Goal: Task Accomplishment & Management: Manage account settings

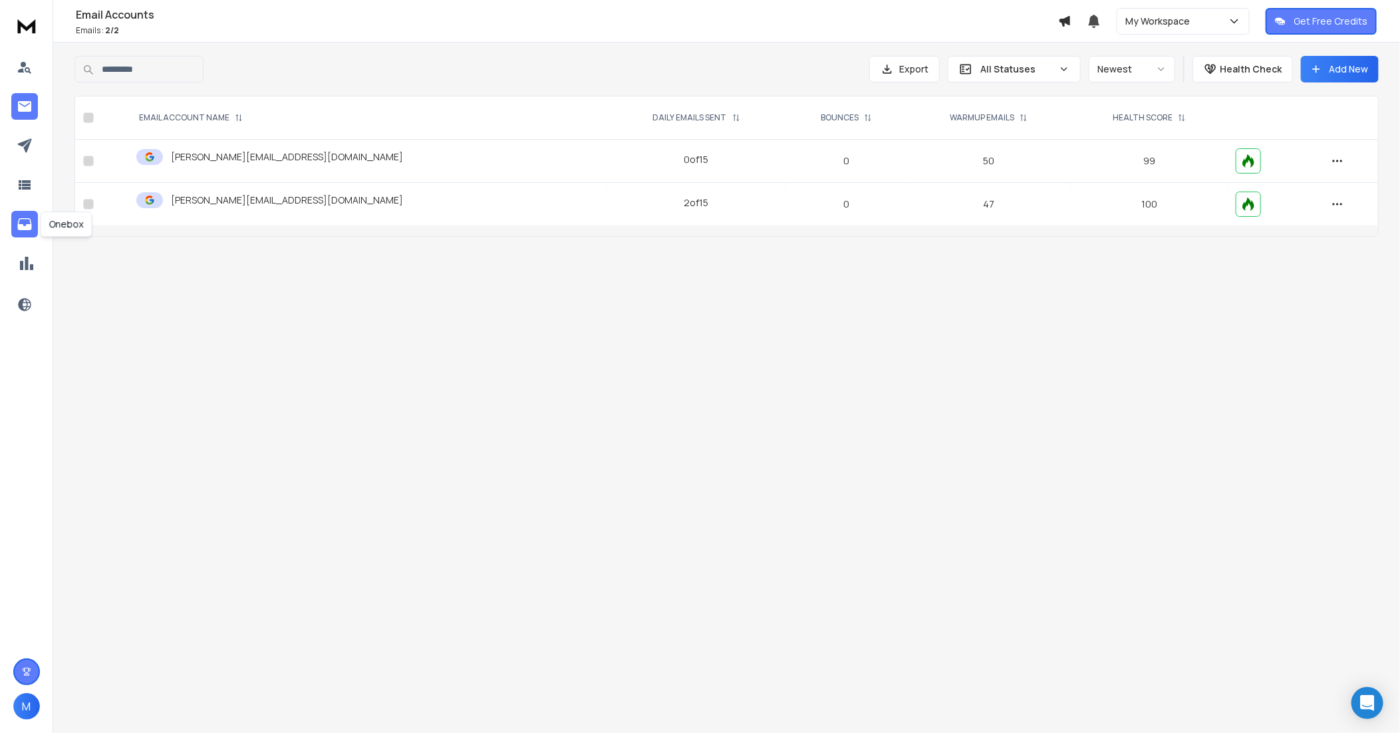
click at [17, 221] on icon at bounding box center [25, 224] width 16 height 16
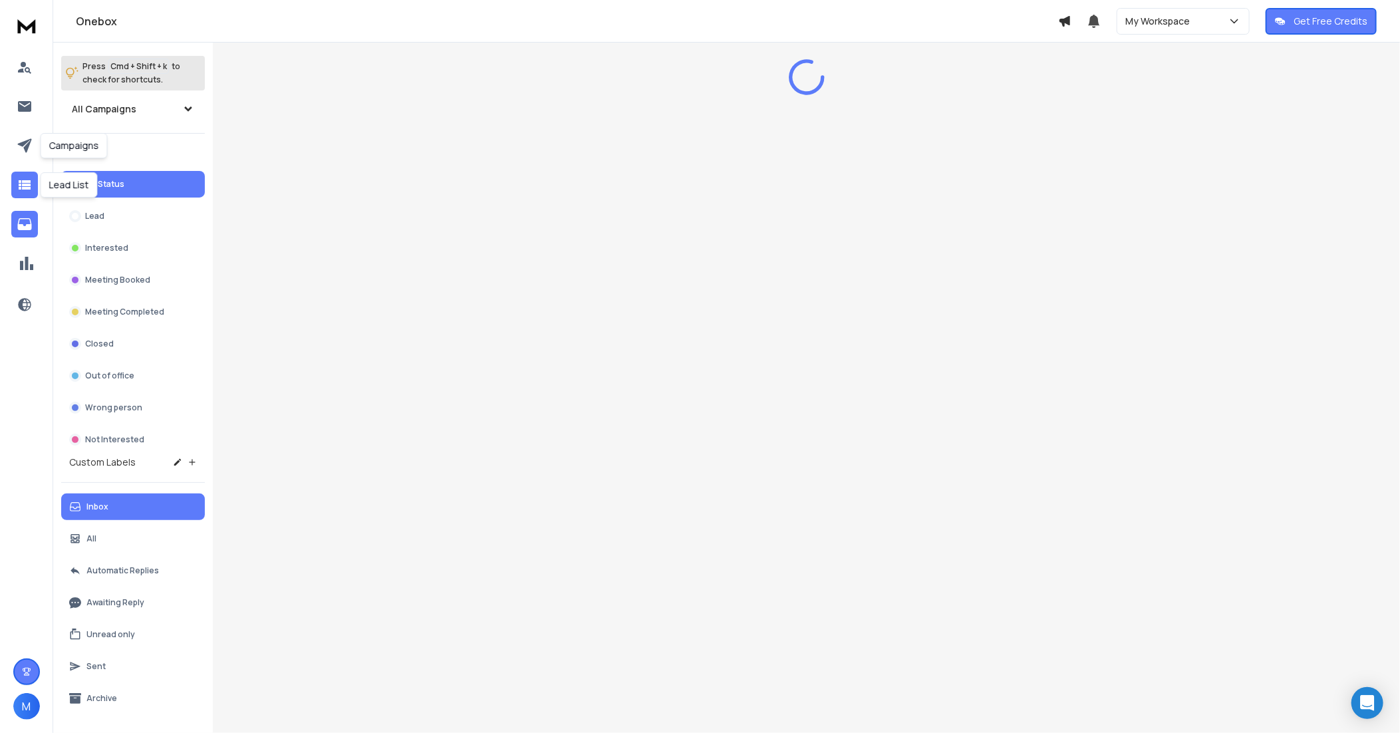
click at [31, 177] on icon at bounding box center [25, 185] width 16 height 16
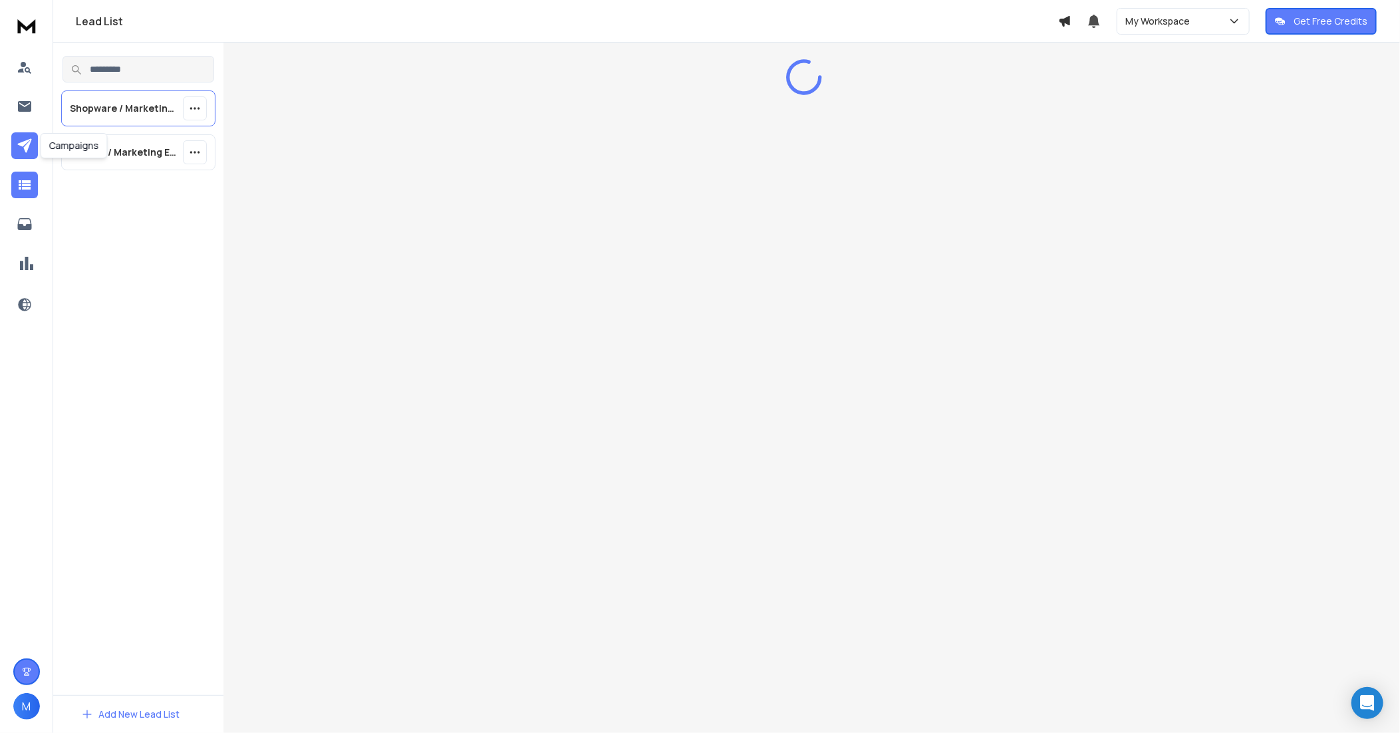
click at [27, 151] on icon at bounding box center [25, 146] width 16 height 16
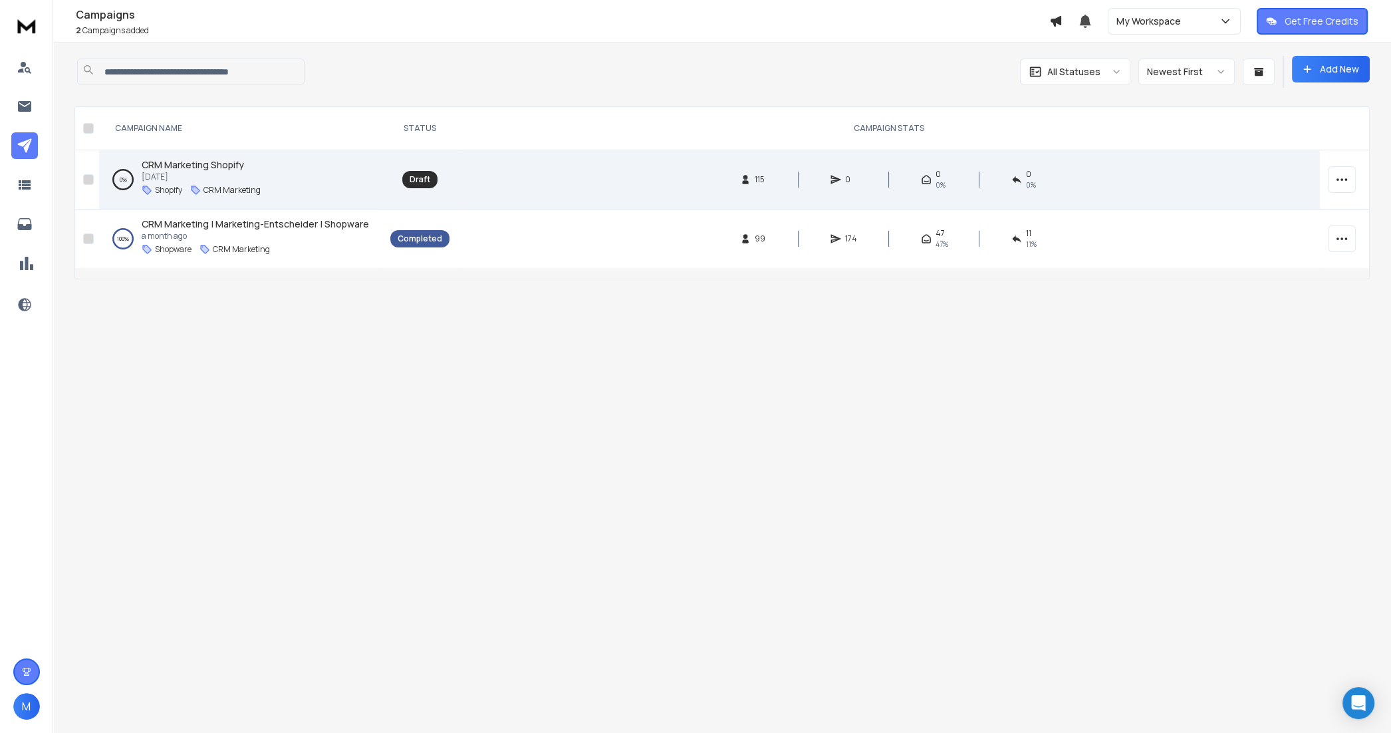
click at [201, 175] on p "[DATE]" at bounding box center [201, 177] width 119 height 11
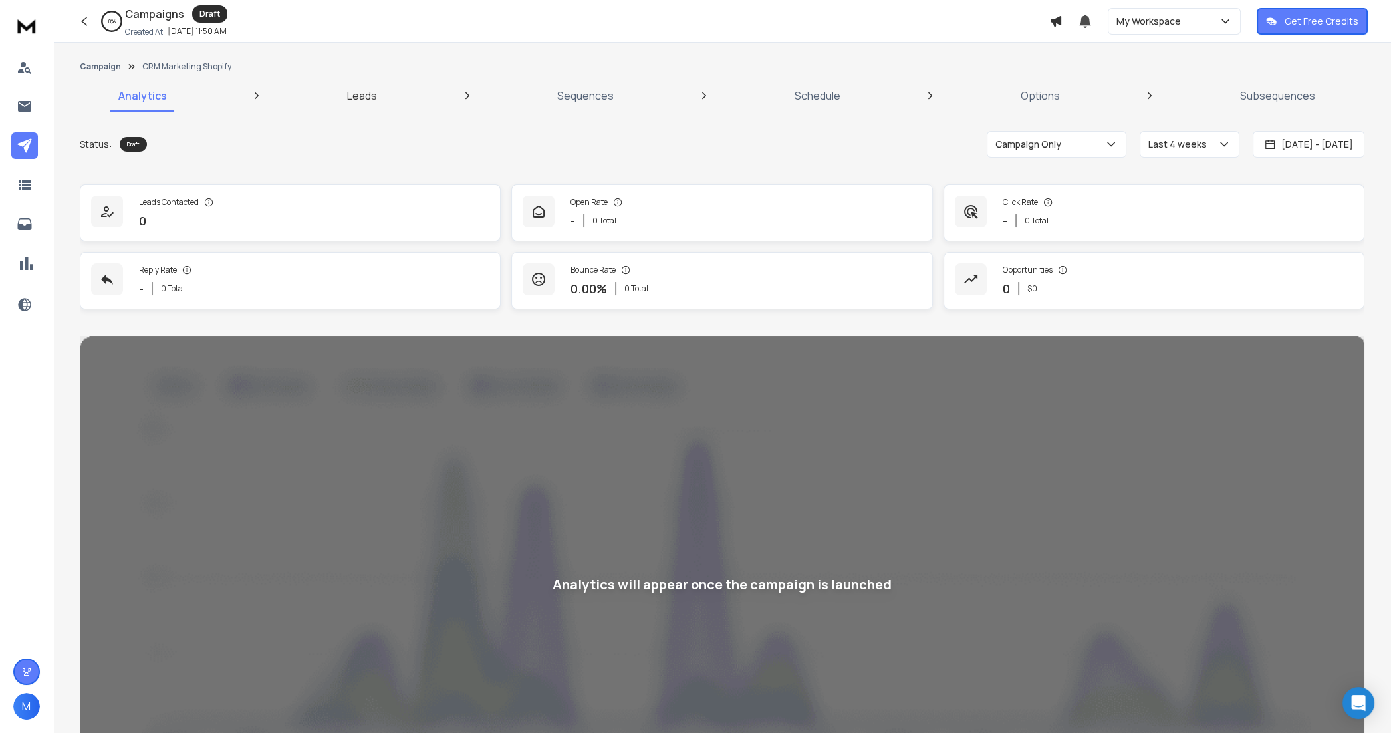
click at [364, 108] on link "Leads" at bounding box center [362, 96] width 46 height 32
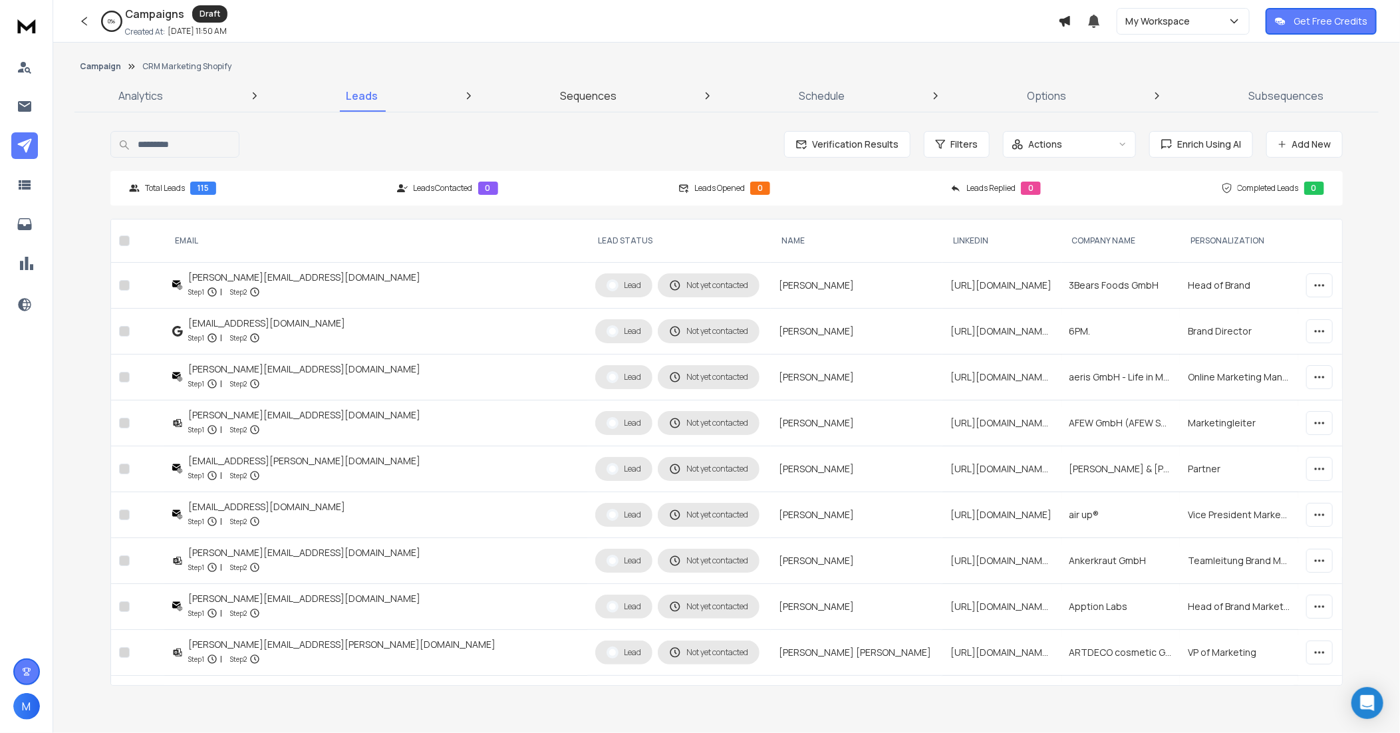
drag, startPoint x: 548, startPoint y: 89, endPoint x: 555, endPoint y: 91, distance: 7.6
click at [549, 89] on div "Analytics Leads Sequences Schedule Options Subsequences" at bounding box center [720, 96] width 1293 height 32
click at [580, 95] on p "Sequences" at bounding box center [588, 96] width 57 height 16
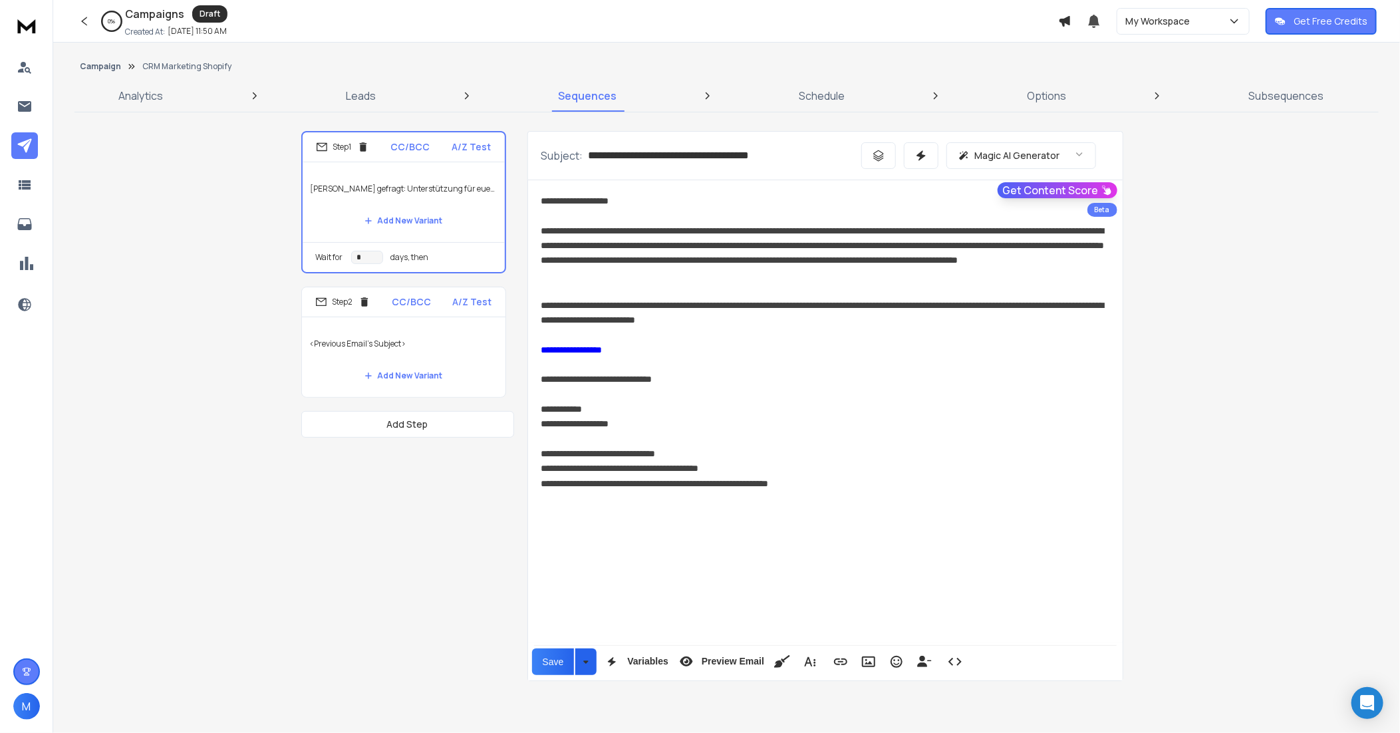
click at [800, 151] on input "**********" at bounding box center [717, 156] width 259 height 16
click at [861, 96] on div "Analytics Leads Sequences Schedule Options Subsequences" at bounding box center [720, 96] width 1293 height 32
click at [825, 93] on p "Schedule" at bounding box center [822, 96] width 46 height 16
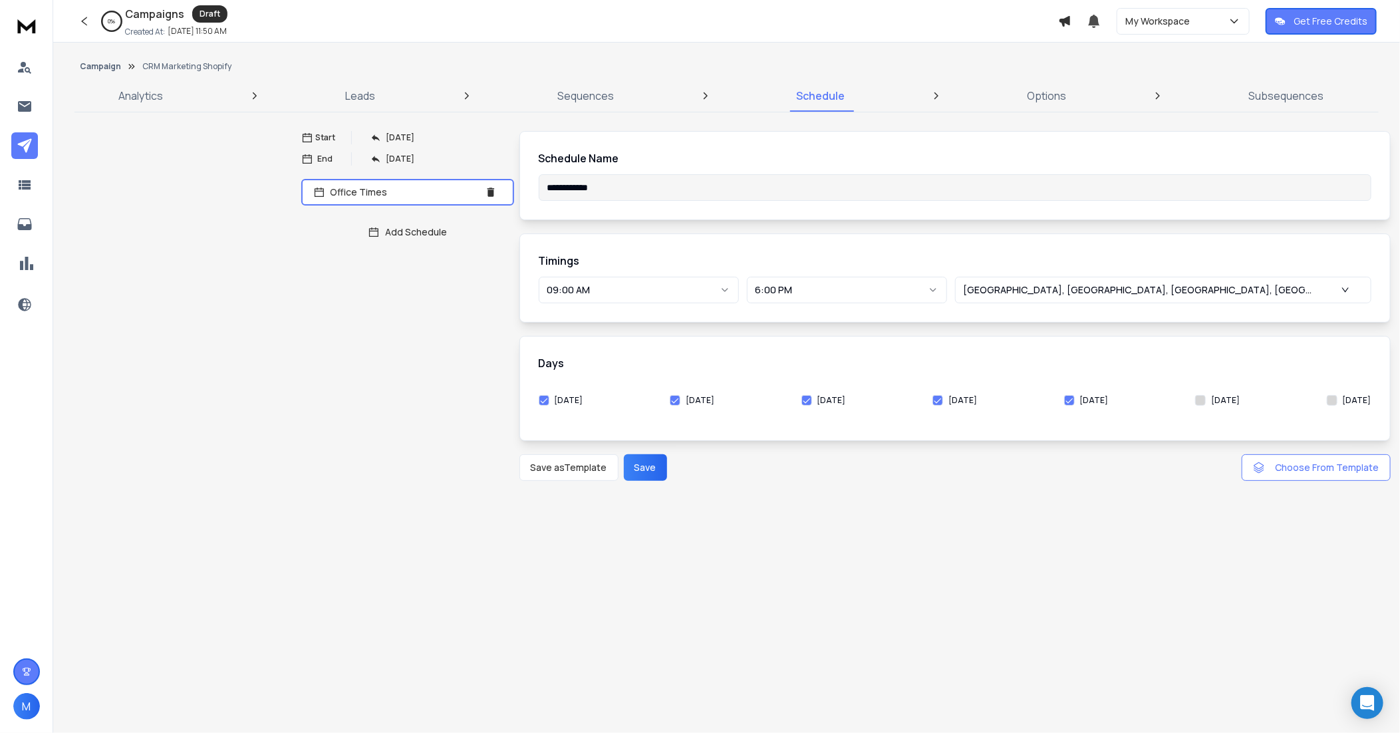
click at [1010, 82] on div "Analytics Leads Sequences Schedule Options Subsequences" at bounding box center [720, 96] width 1293 height 32
click at [1019, 92] on div "Analytics Leads Sequences Schedule Options Subsequences" at bounding box center [720, 96] width 1293 height 32
click at [1039, 96] on p "Options" at bounding box center [1046, 96] width 39 height 16
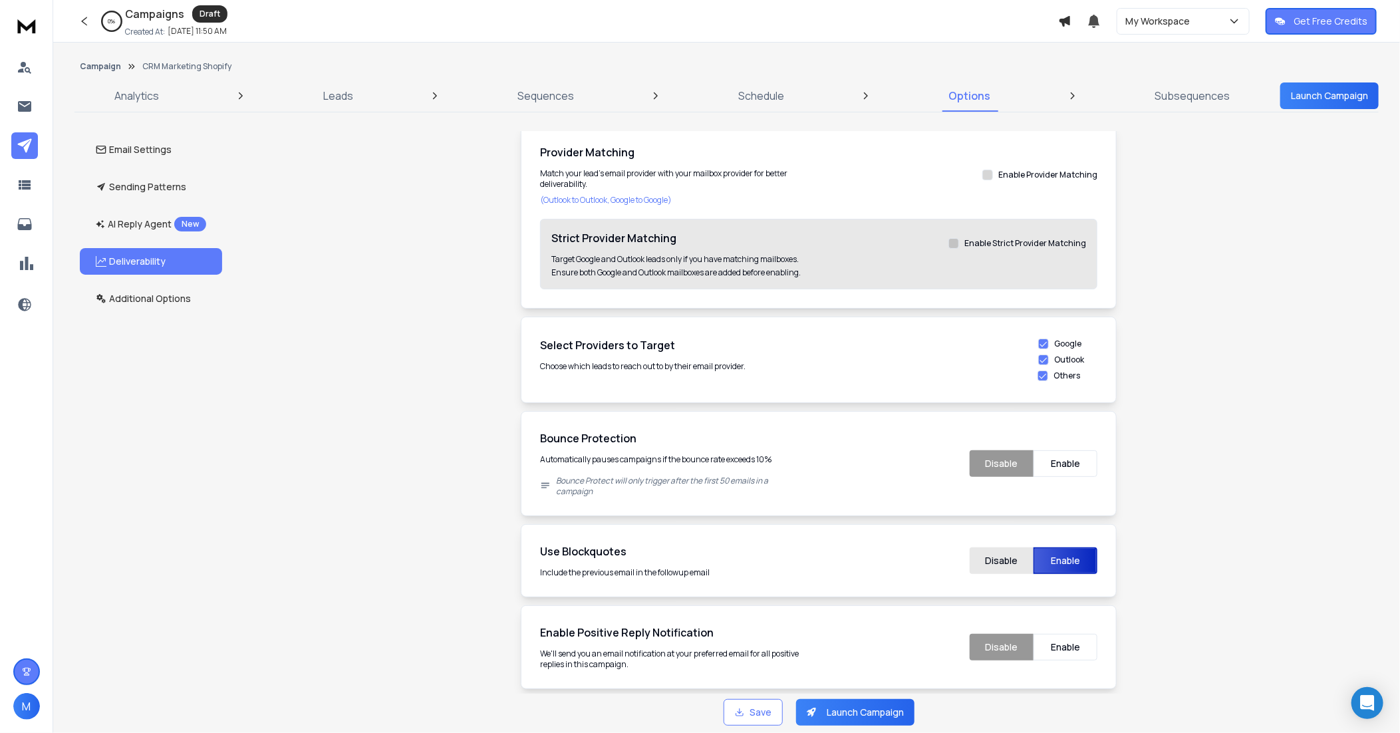
scroll to position [1365, 0]
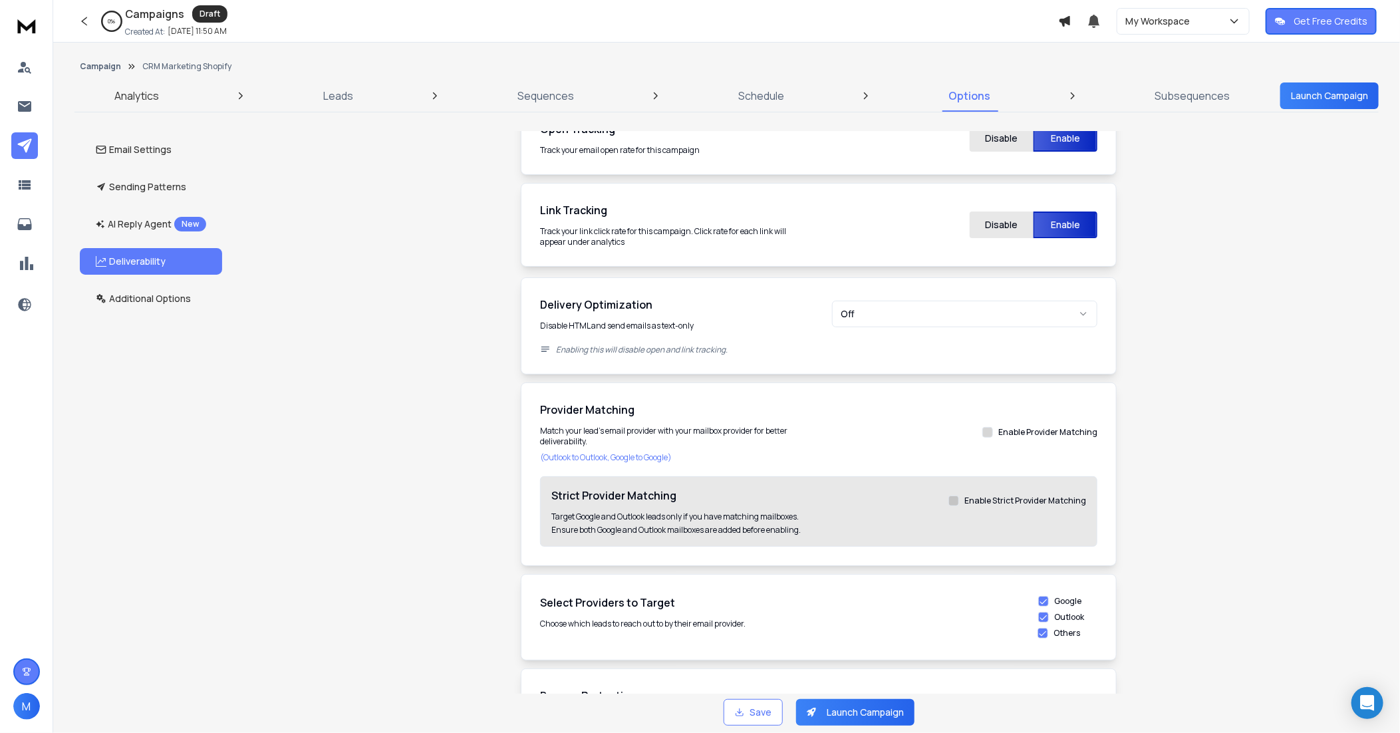
click at [138, 97] on p "Analytics" at bounding box center [136, 96] width 45 height 16
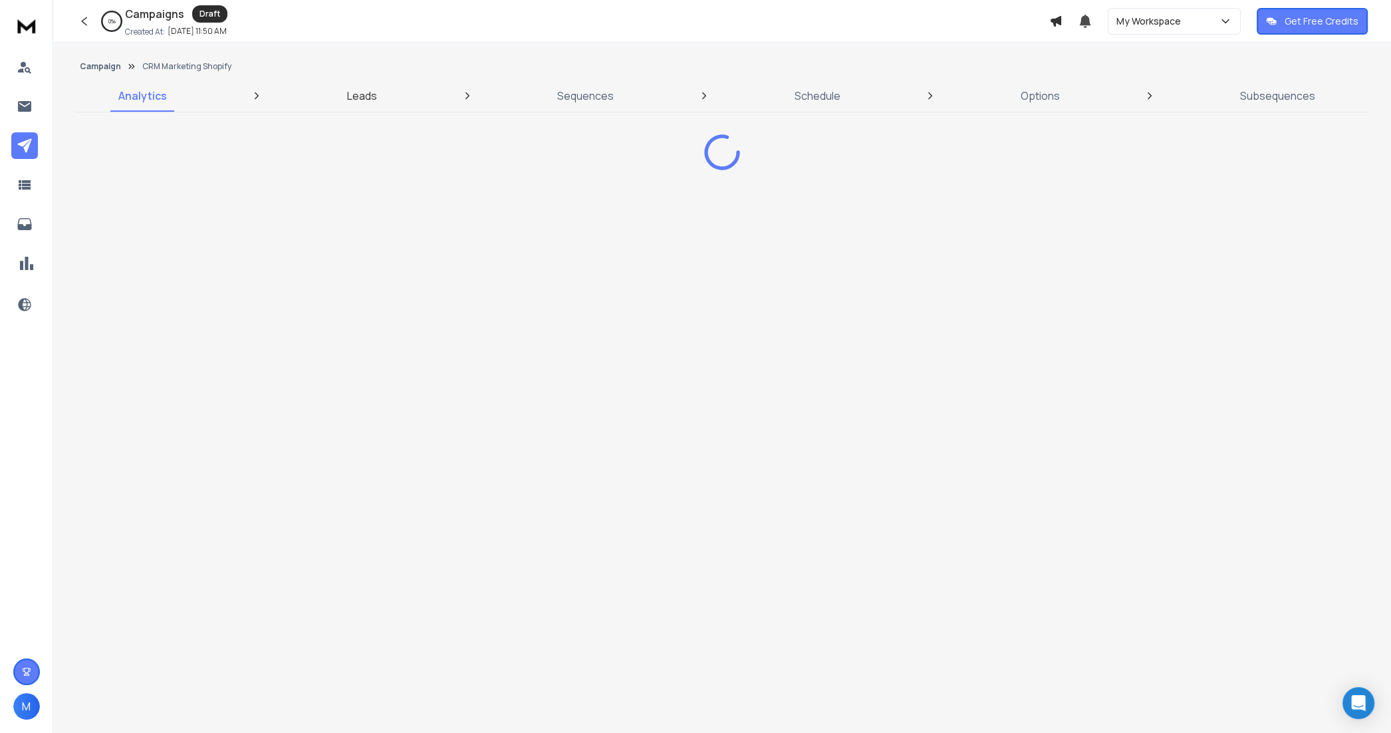
click at [340, 102] on link "Leads" at bounding box center [362, 96] width 46 height 32
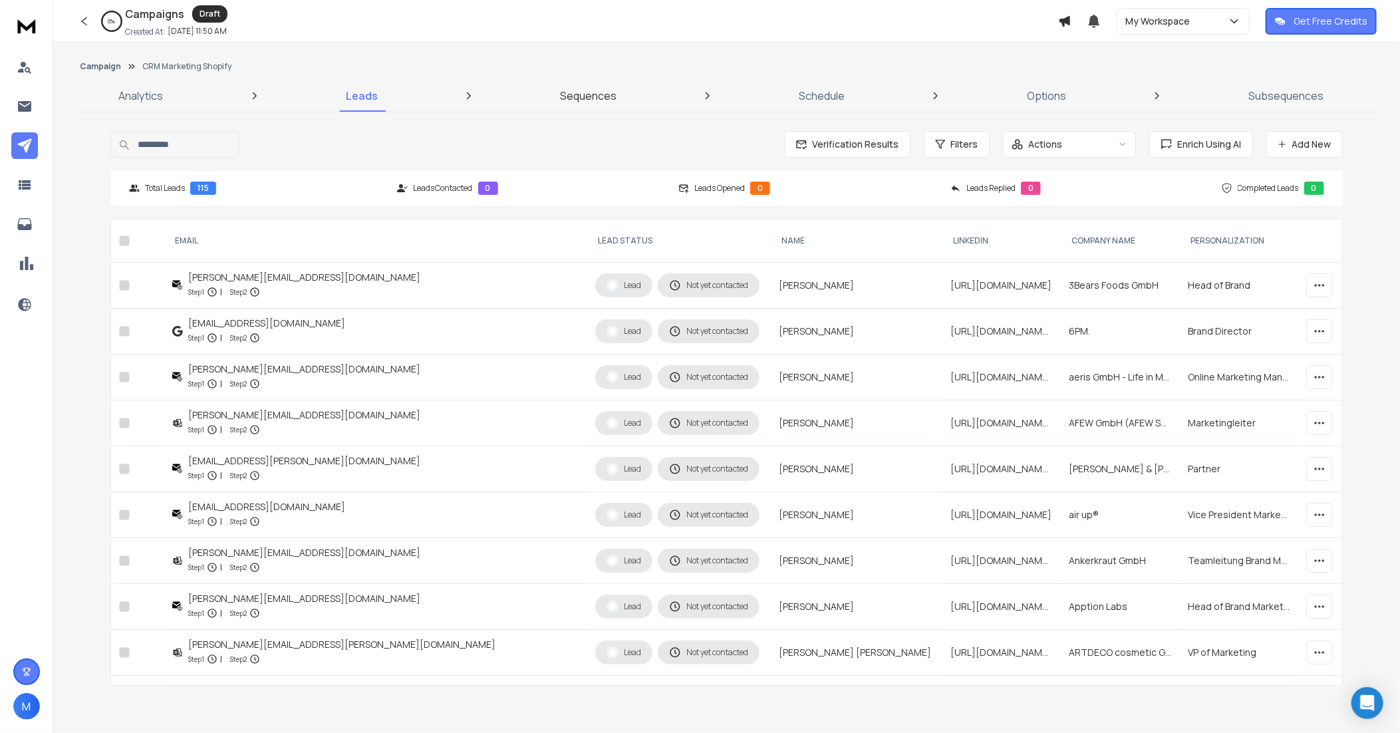
click at [560, 102] on link "Sequences" at bounding box center [588, 96] width 72 height 32
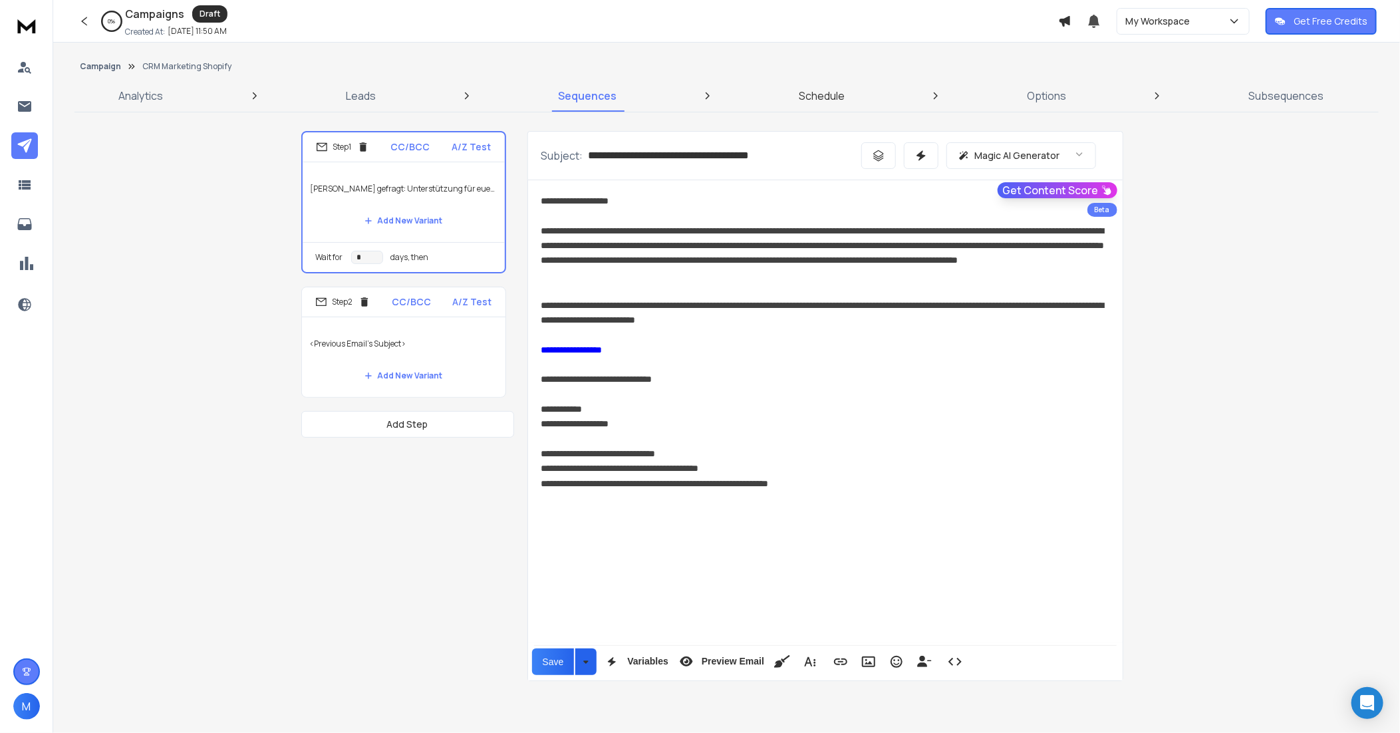
click at [819, 85] on link "Schedule" at bounding box center [822, 96] width 62 height 32
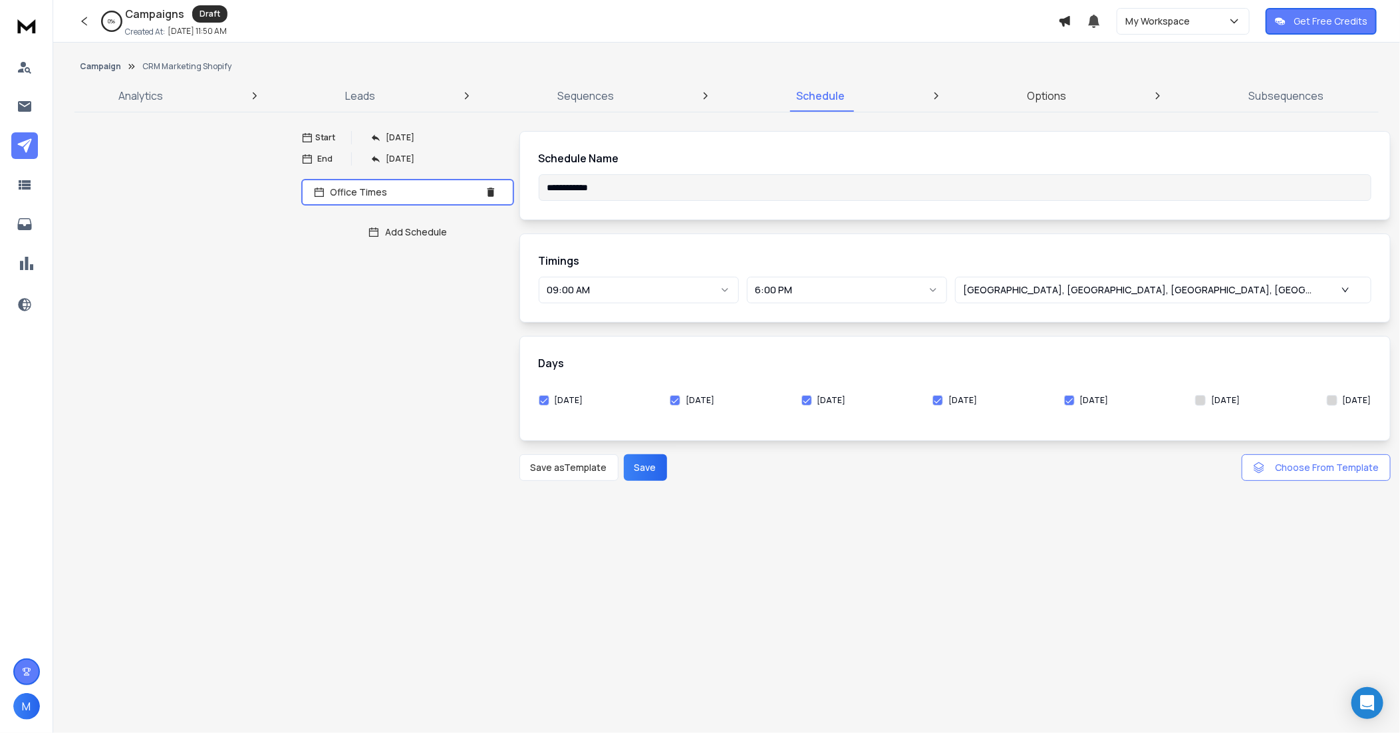
click at [1030, 94] on p "Options" at bounding box center [1046, 96] width 39 height 16
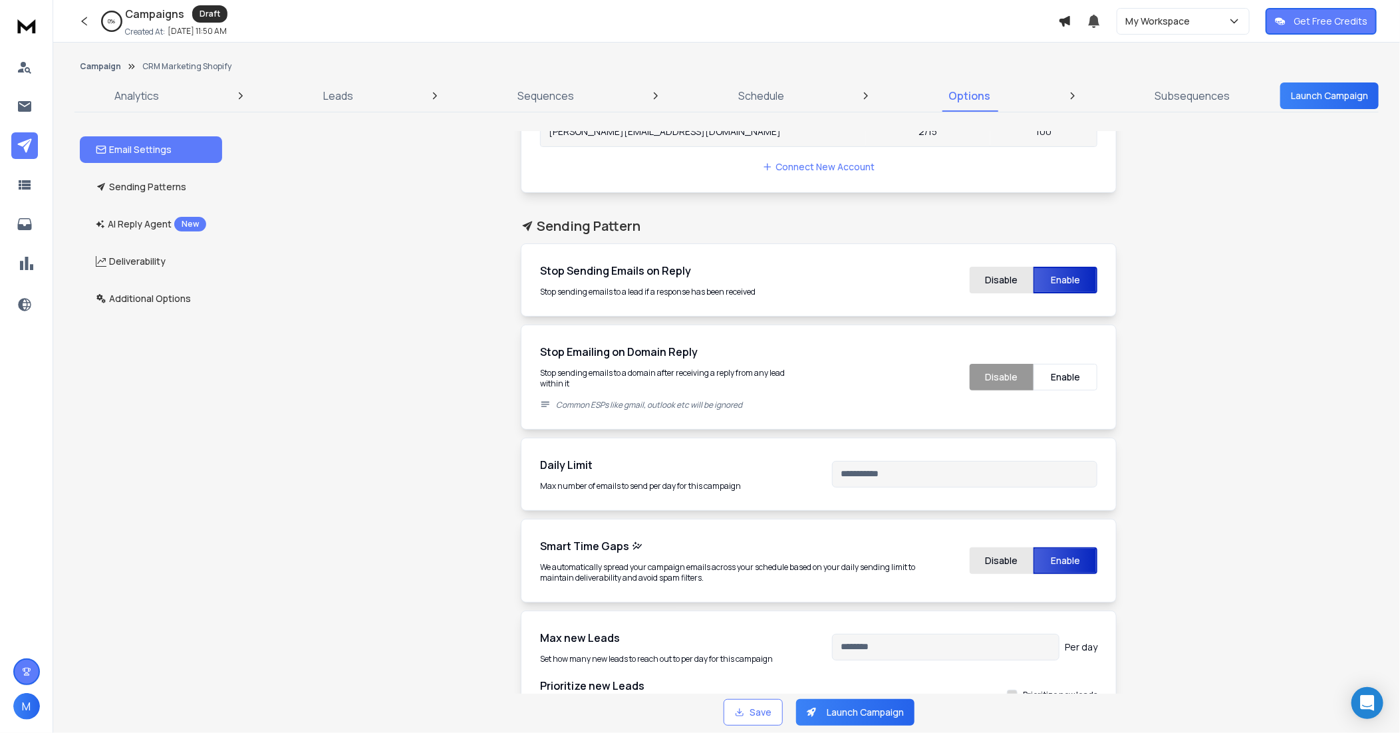
scroll to position [167, 0]
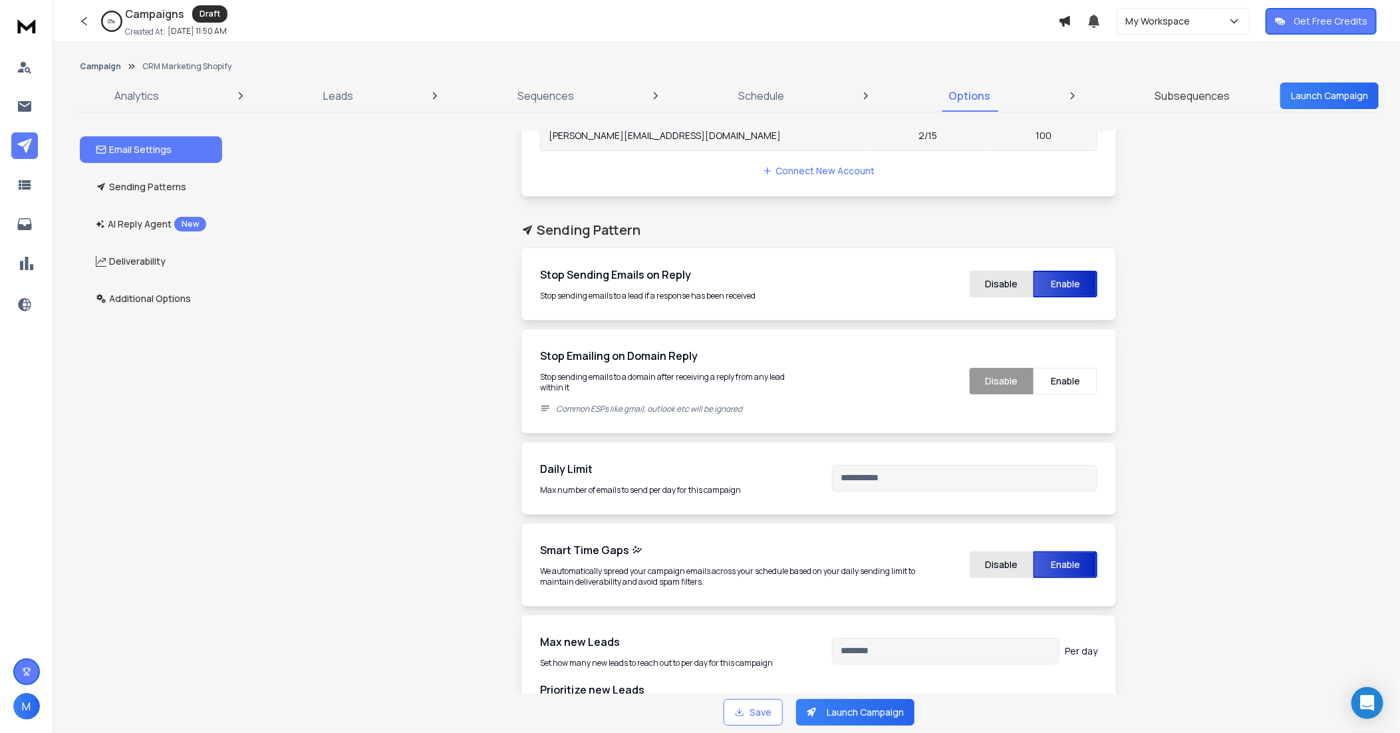
click at [1210, 90] on p "Subsequences" at bounding box center [1191, 96] width 75 height 16
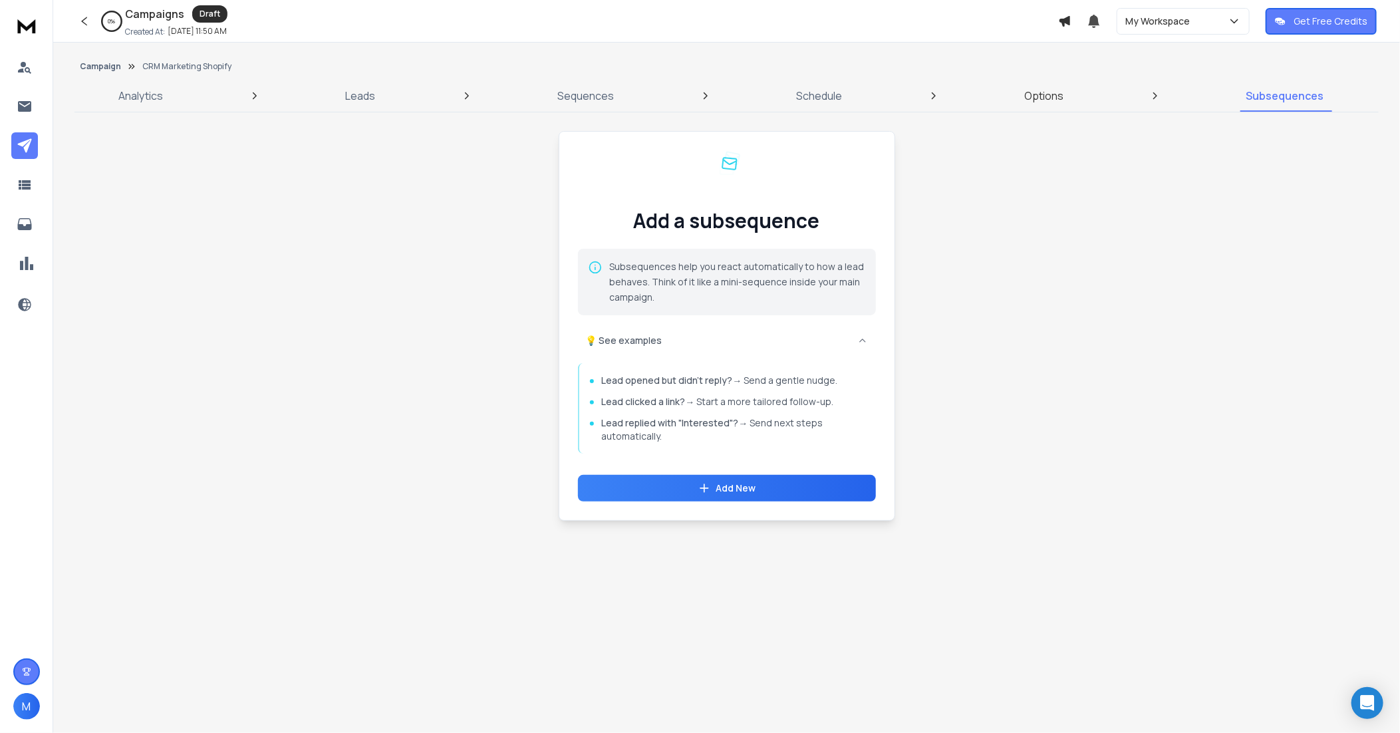
click at [1062, 95] on p "Options" at bounding box center [1044, 96] width 39 height 16
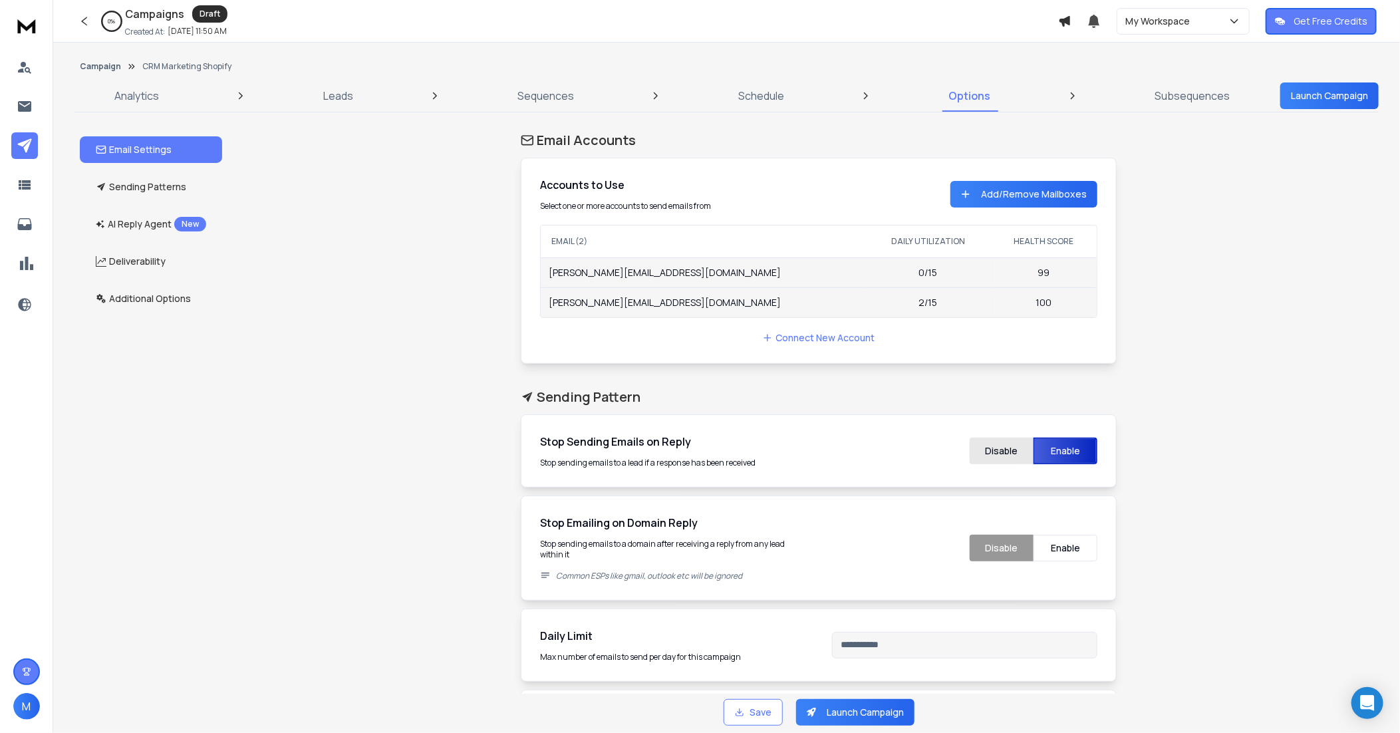
click at [1305, 100] on button "Launch Campaign" at bounding box center [1329, 95] width 98 height 27
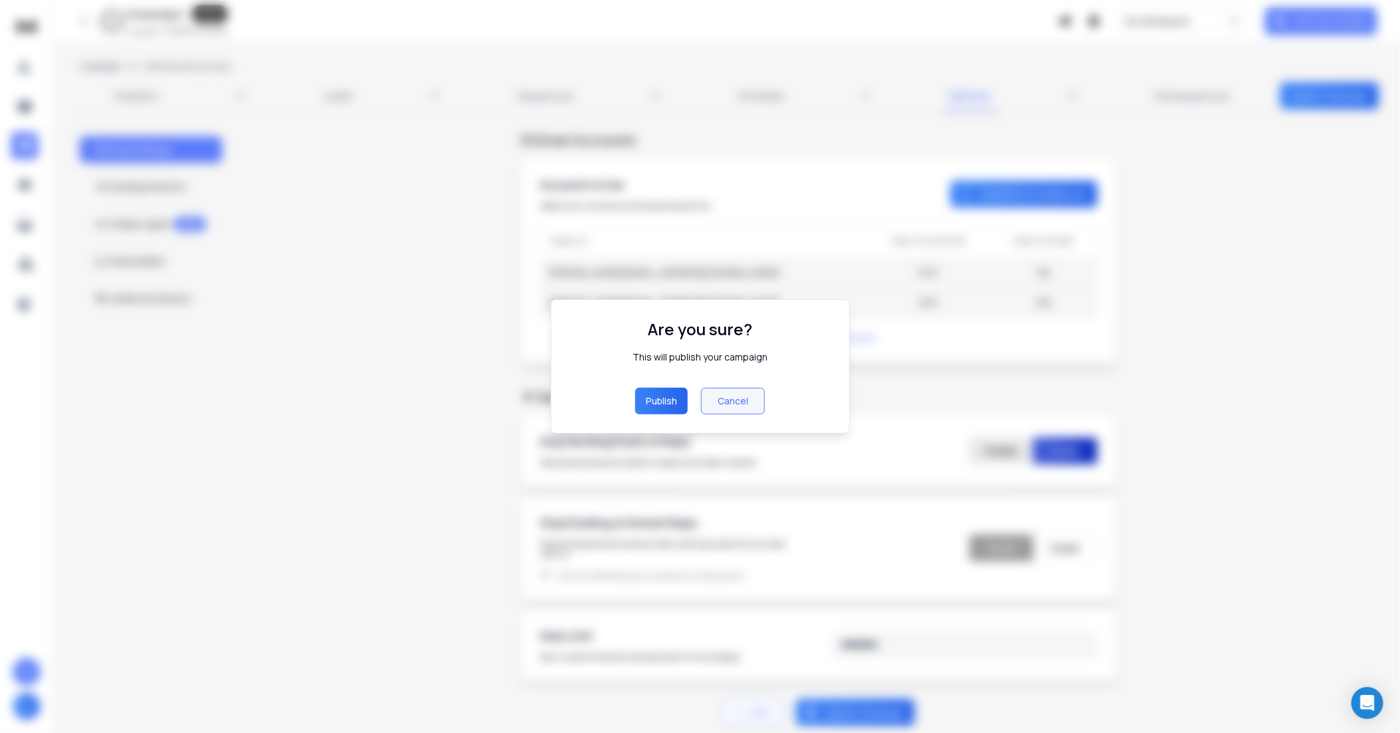
drag, startPoint x: 666, startPoint y: 404, endPoint x: 759, endPoint y: 408, distance: 93.1
click at [761, 409] on div "Publish Cancel" at bounding box center [700, 401] width 130 height 27
click at [759, 408] on button "Cancel" at bounding box center [733, 401] width 64 height 27
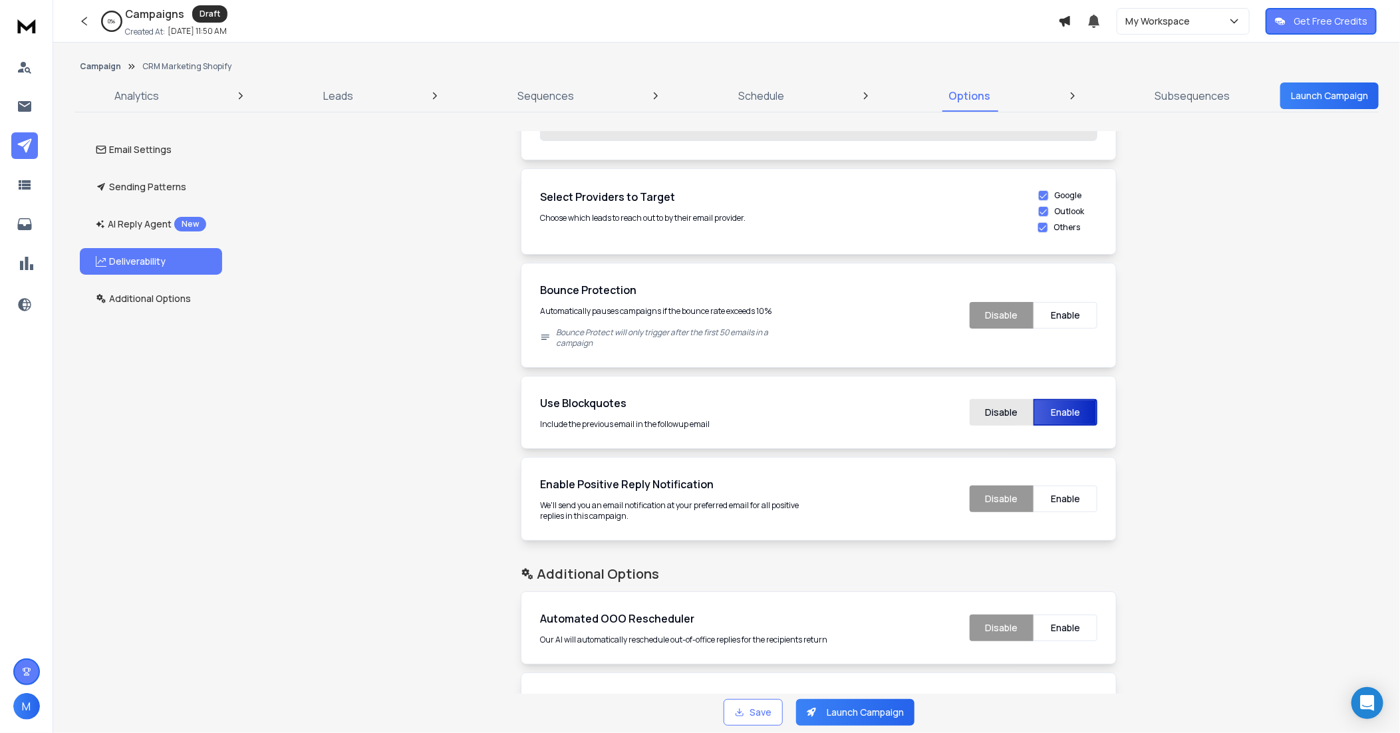
scroll to position [1759, 0]
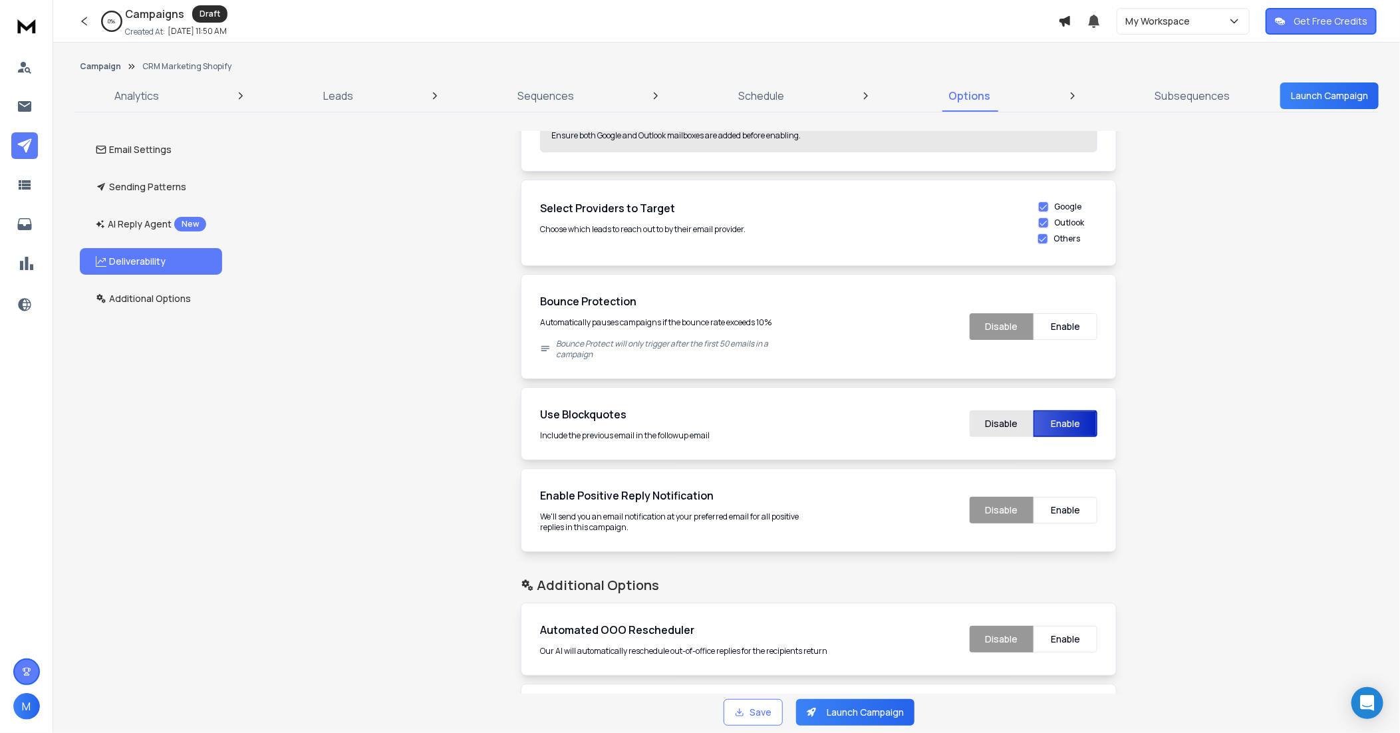
click at [1057, 509] on button "Enable" at bounding box center [1065, 510] width 64 height 27
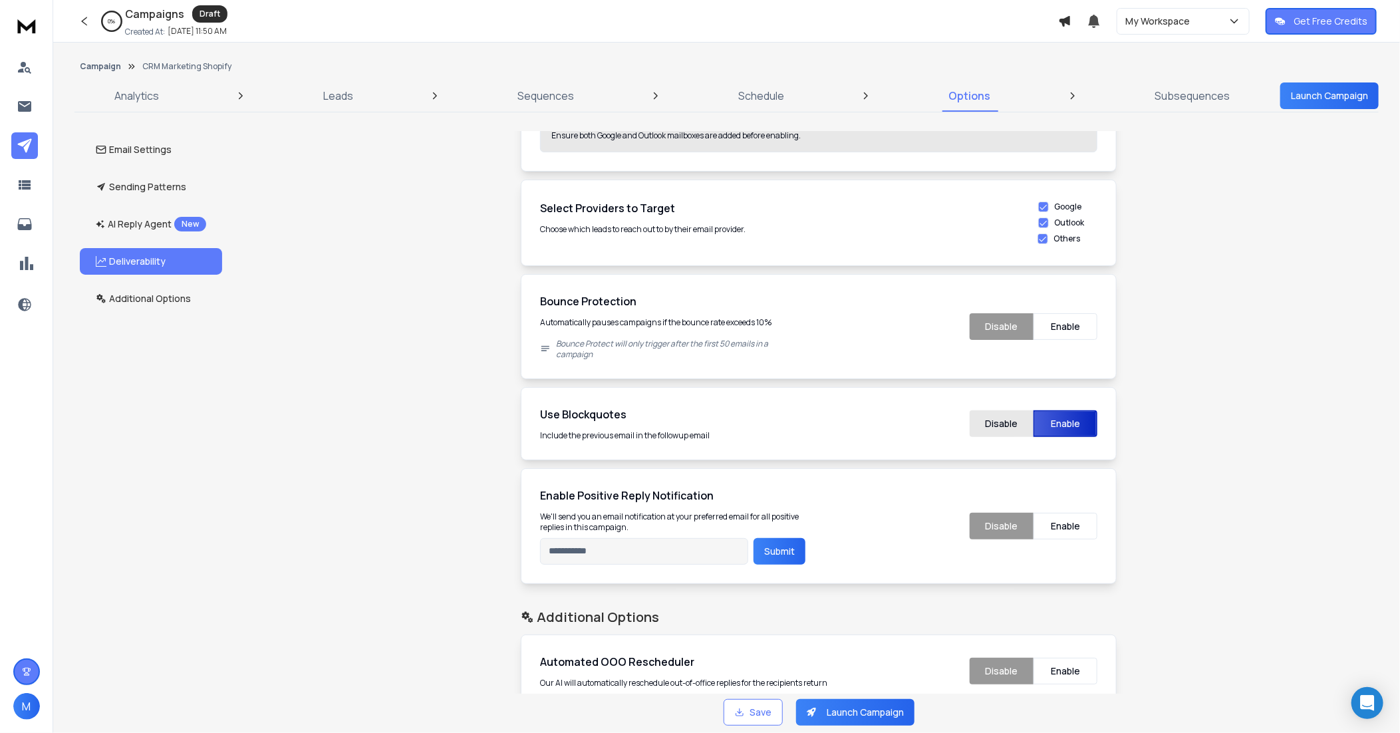
click at [671, 547] on input "email" at bounding box center [644, 551] width 208 height 27
type input "**********"
click at [778, 539] on button "Submit" at bounding box center [779, 551] width 52 height 27
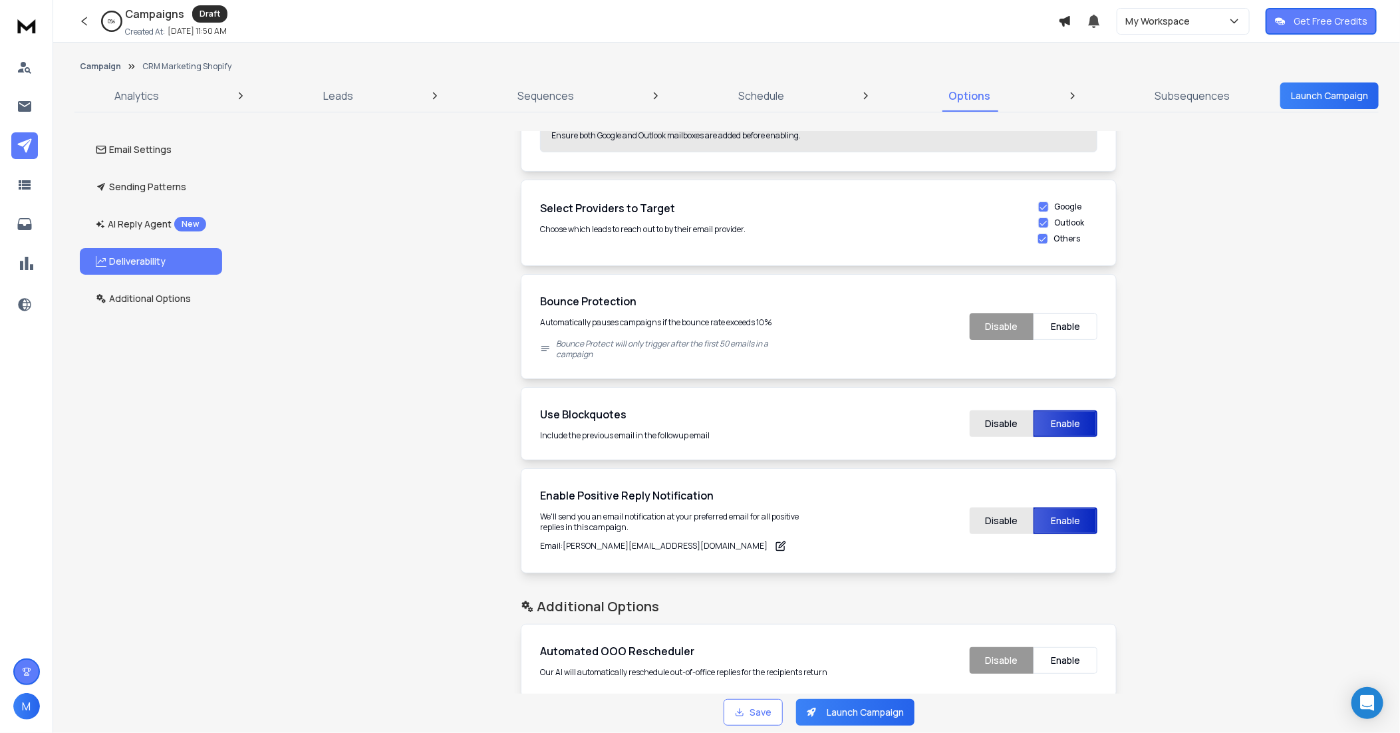
click at [1329, 96] on button "Launch Campaign" at bounding box center [1329, 95] width 98 height 27
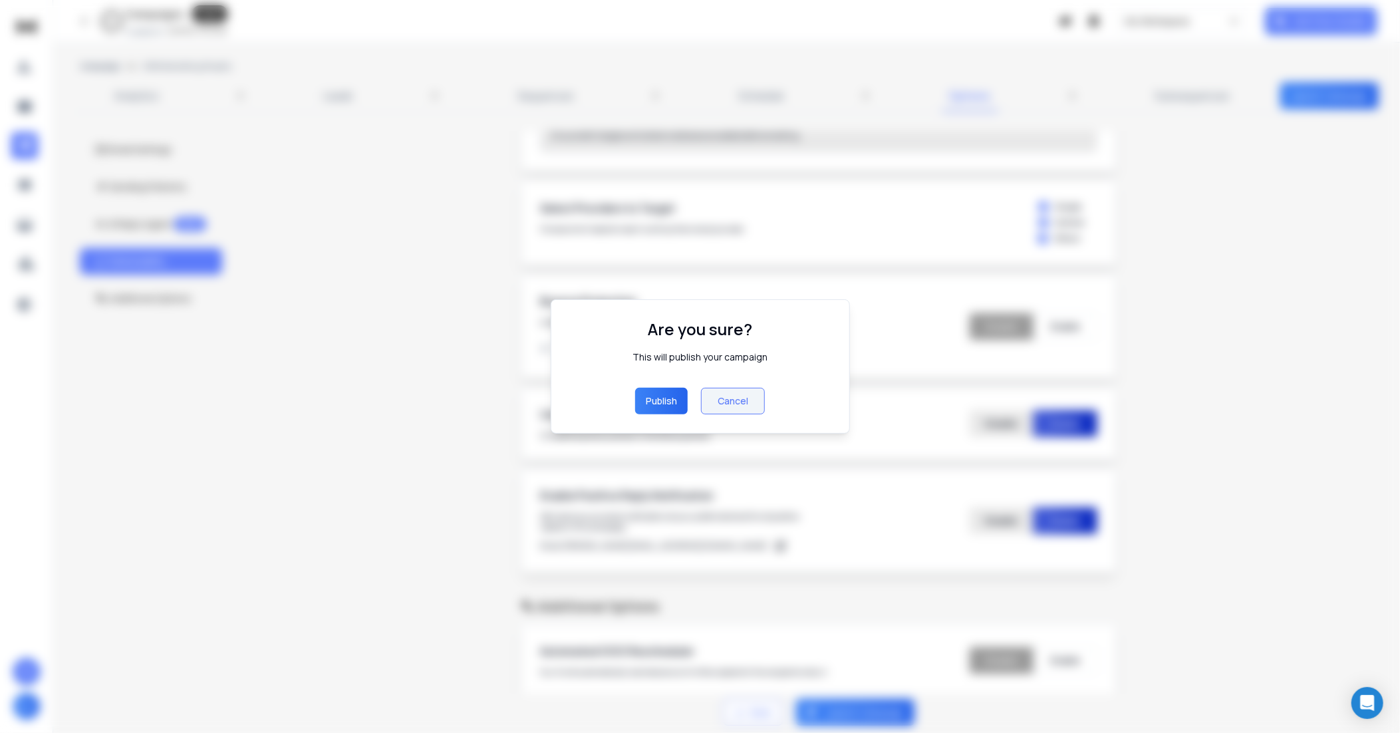
drag, startPoint x: 662, startPoint y: 401, endPoint x: 675, endPoint y: 399, distance: 12.8
click at [662, 401] on button "Publish" at bounding box center [661, 401] width 53 height 27
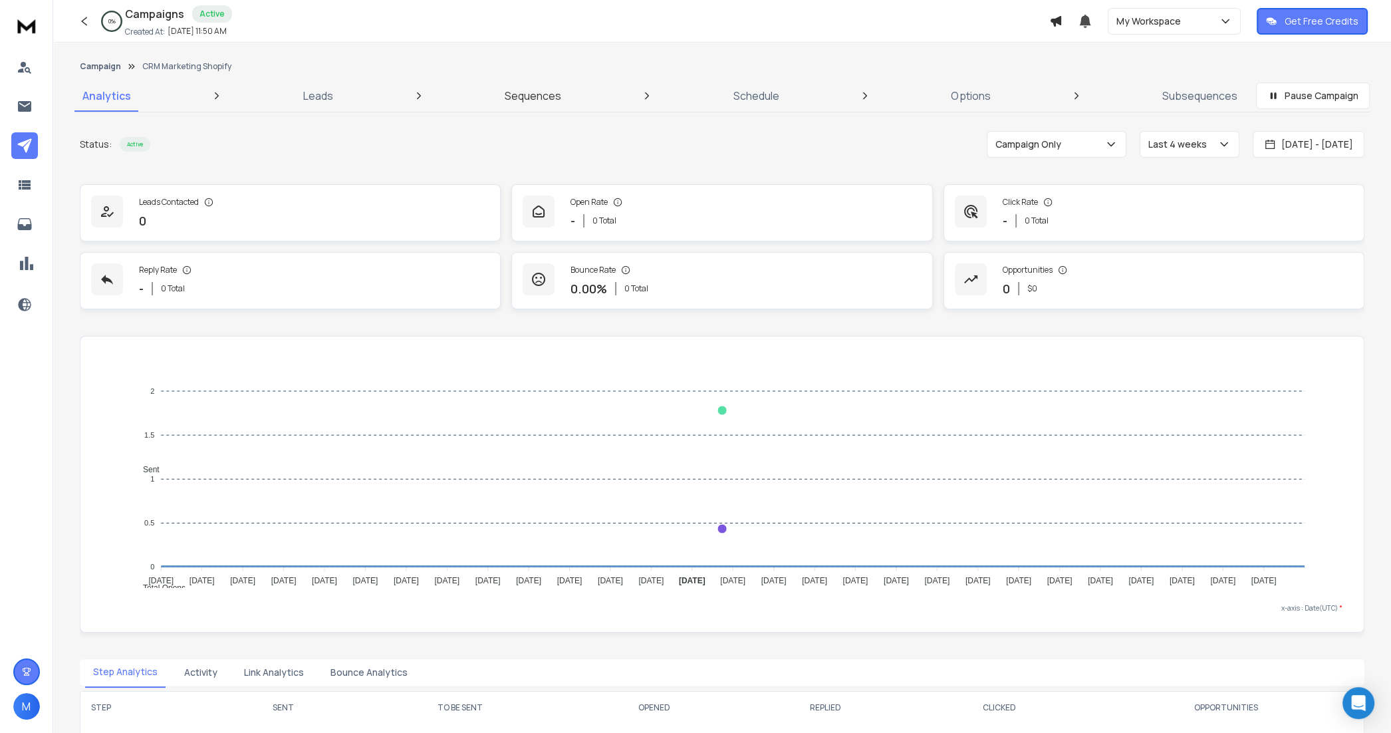
click at [538, 104] on link "Sequences" at bounding box center [533, 96] width 72 height 32
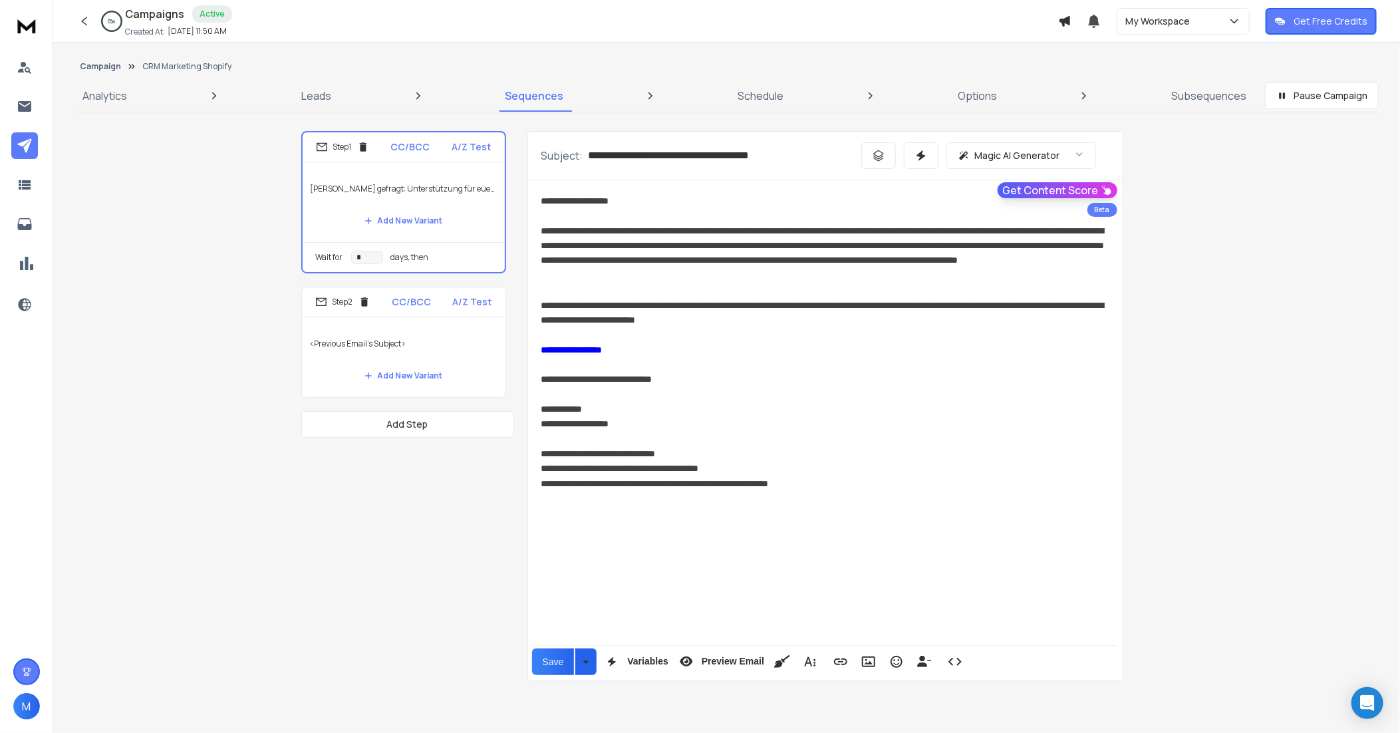
click at [477, 360] on p "<Previous Email's Subject>" at bounding box center [404, 343] width 188 height 37
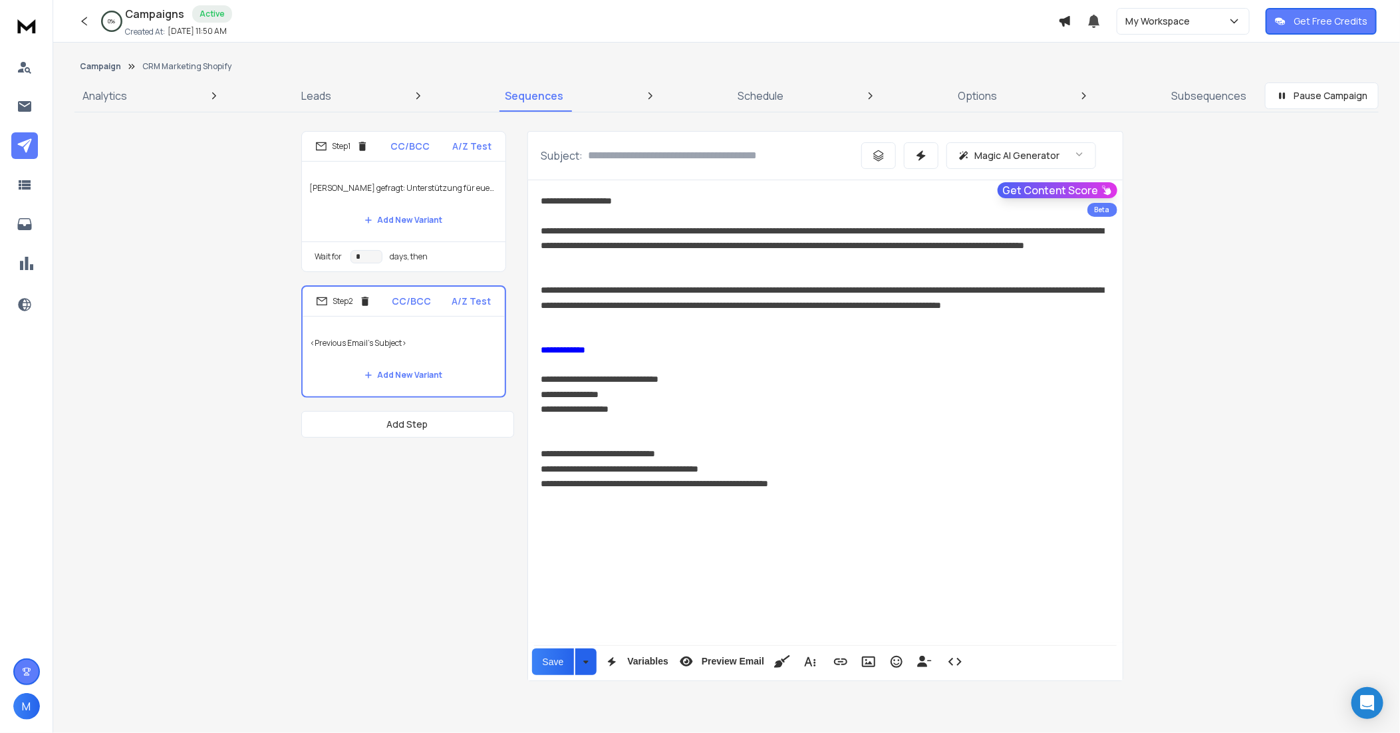
click at [460, 193] on p "[PERSON_NAME] gefragt: Unterstützung für euer CRM" at bounding box center [404, 188] width 188 height 37
type input "**********"
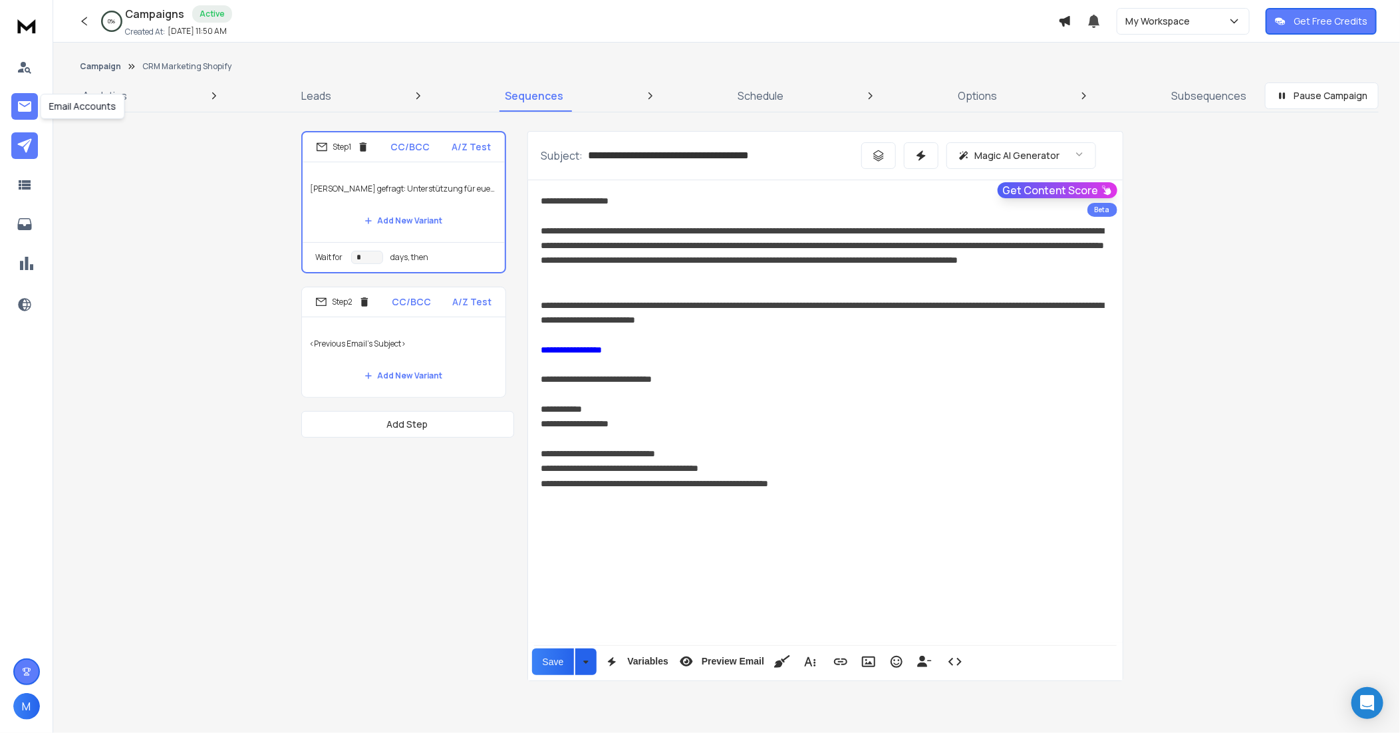
click at [31, 100] on icon at bounding box center [25, 106] width 16 height 16
